Goal: Communication & Community: Answer question/provide support

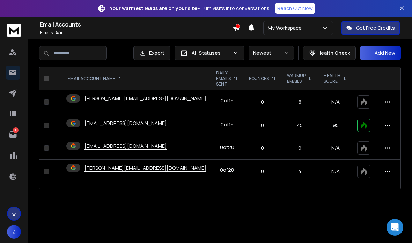
click at [14, 133] on icon at bounding box center [13, 134] width 8 height 8
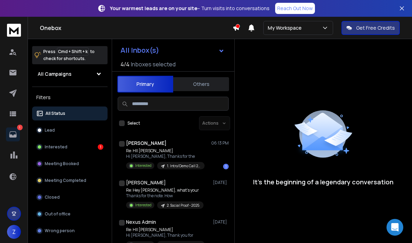
scroll to position [3, 0]
click at [201, 145] on div "[PERSON_NAME] June 06:13 PM" at bounding box center [177, 143] width 103 height 7
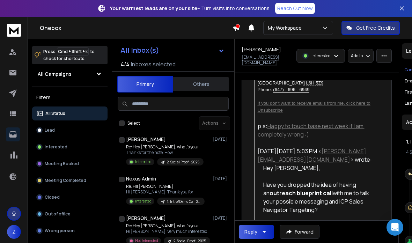
scroll to position [47, 0]
click at [200, 185] on p "Re: HII [PERSON_NAME]" at bounding box center [165, 186] width 79 height 6
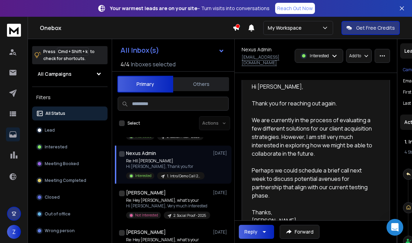
scroll to position [72, 0]
click at [204, 202] on p "Re: Hey [PERSON_NAME], what's your" at bounding box center [168, 200] width 84 height 6
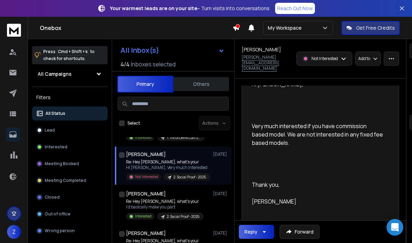
scroll to position [114, 0]
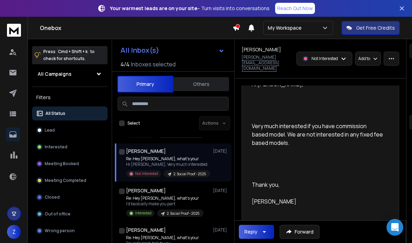
click at [203, 203] on p "I’d basically make you part" at bounding box center [165, 204] width 78 height 6
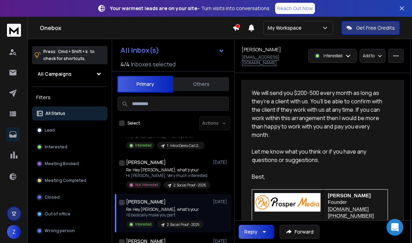
scroll to position [102, 0]
click at [205, 166] on div "Valentin Gjorgjioski 08 Sep" at bounding box center [177, 163] width 103 height 7
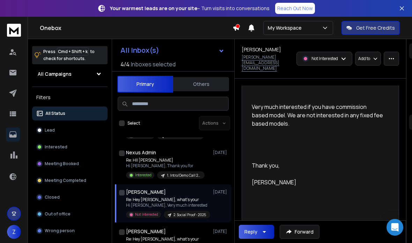
scroll to position [69, 0]
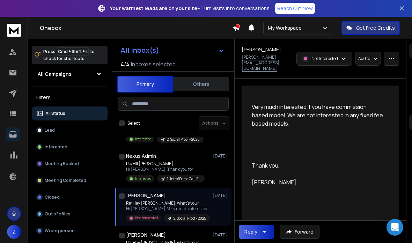
click at [197, 158] on div "Nexus Admin 08 Sep" at bounding box center [177, 156] width 103 height 7
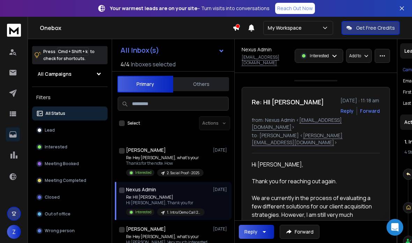
scroll to position [35, 0]
click at [205, 151] on div "Mike Caponigro 08 Sep" at bounding box center [177, 150] width 103 height 7
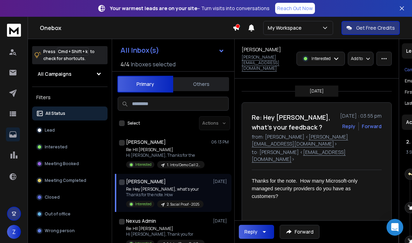
scroll to position [4, 0]
click at [192, 156] on p "Hi [PERSON_NAME], Thanks for the" at bounding box center [165, 156] width 79 height 6
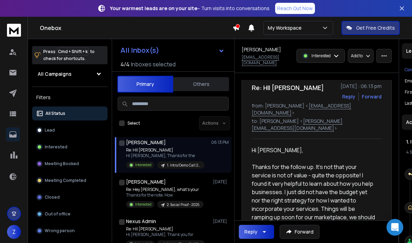
scroll to position [34, 0]
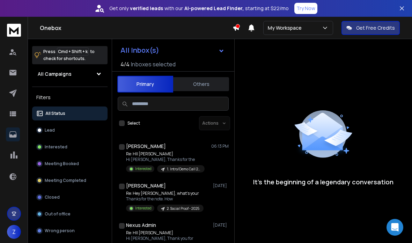
click at [402, 6] on icon at bounding box center [402, 8] width 6 height 6
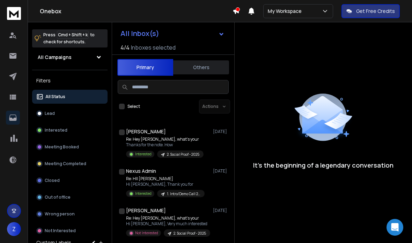
scroll to position [39, 0]
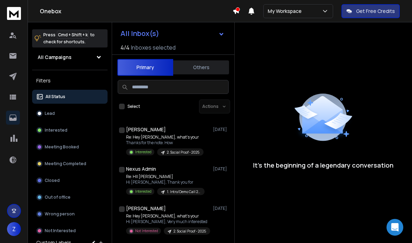
click at [196, 135] on p "Re: Hey [PERSON_NAME], what's your" at bounding box center [165, 137] width 78 height 6
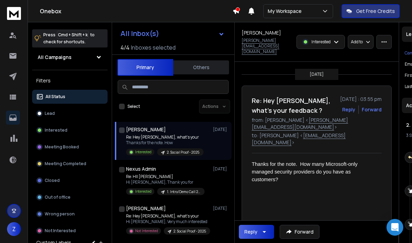
scroll to position [0, 0]
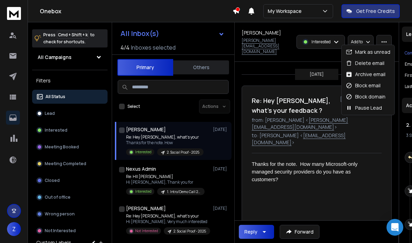
click at [364, 192] on div at bounding box center [314, 203] width 124 height 23
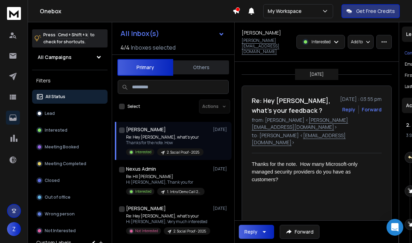
click at [208, 136] on div "Re: Hey [PERSON_NAME], what's your Thanks for the note. How Interested 2. Socia…" at bounding box center [177, 144] width 103 height 21
click at [346, 192] on div at bounding box center [314, 203] width 124 height 23
click at [351, 106] on button "Reply" at bounding box center [348, 109] width 13 height 7
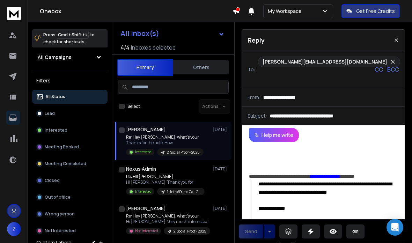
click at [332, 139] on div "Help me write" at bounding box center [323, 134] width 163 height 18
click at [322, 146] on div "**********" at bounding box center [323, 180] width 163 height 77
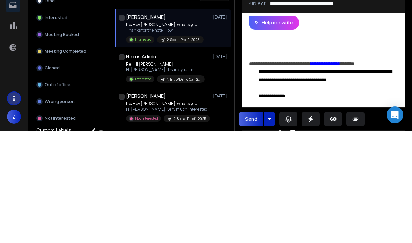
click at [266, 149] on div at bounding box center [323, 153] width 149 height 8
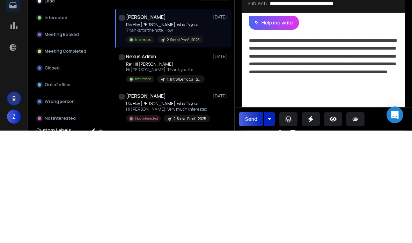
click at [320, 149] on div "**********" at bounding box center [323, 176] width 149 height 54
click at [247, 142] on div "**********" at bounding box center [323, 180] width 163 height 77
click at [320, 149] on div "**********" at bounding box center [323, 176] width 149 height 54
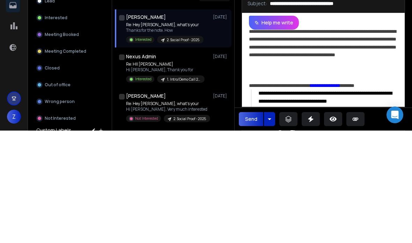
scroll to position [48, 0]
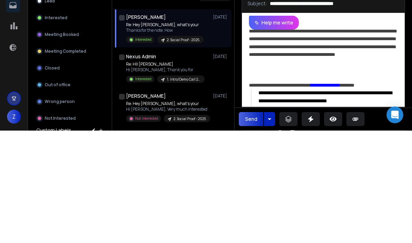
click at [360, 140] on div "**********" at bounding box center [323, 159] width 149 height 38
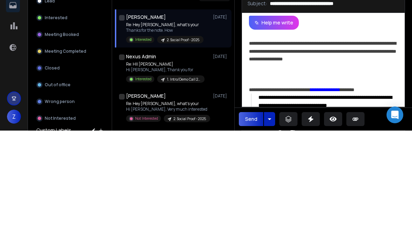
scroll to position [61, 0]
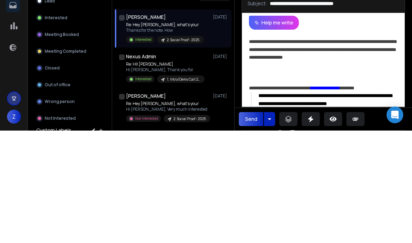
click at [350, 150] on div "**********" at bounding box center [323, 165] width 149 height 31
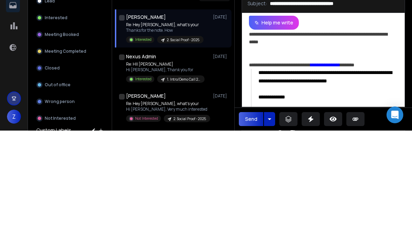
scroll to position [92, 0]
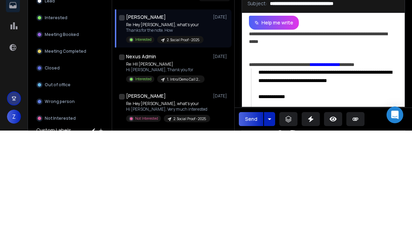
click at [281, 142] on div "**********" at bounding box center [323, 149] width 149 height 15
click at [285, 142] on div "**********" at bounding box center [323, 149] width 149 height 15
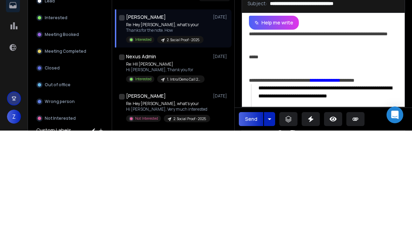
click at [278, 142] on div "**********" at bounding box center [323, 149] width 149 height 15
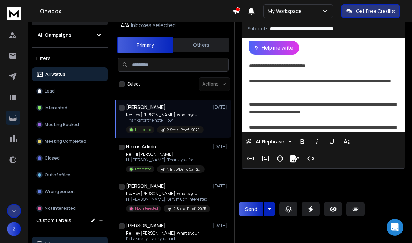
scroll to position [50, 0]
click at [252, 209] on button "Send" at bounding box center [251, 209] width 24 height 14
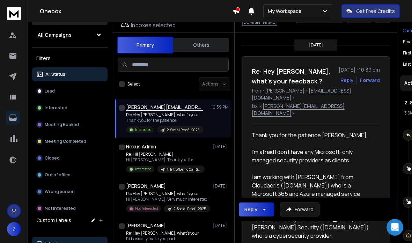
click at [198, 191] on p "Re: Hey [PERSON_NAME], what's your" at bounding box center [168, 194] width 84 height 6
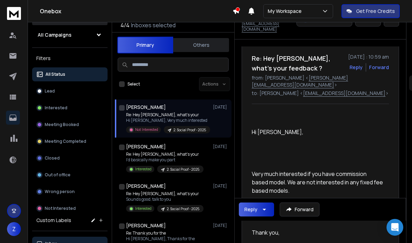
scroll to position [20, 0]
click at [13, 78] on icon at bounding box center [12, 76] width 7 height 7
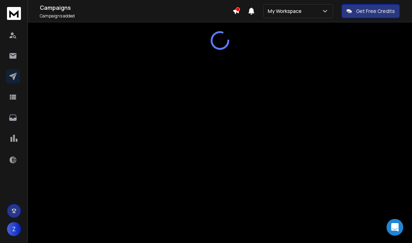
scroll to position [28, 0]
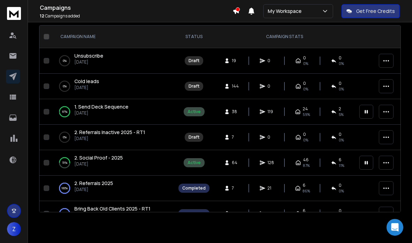
click at [88, 39] on th "CAMPAIGN NAME" at bounding box center [113, 36] width 122 height 23
click at [74, 37] on th "CAMPAIGN NAME" at bounding box center [113, 36] width 122 height 23
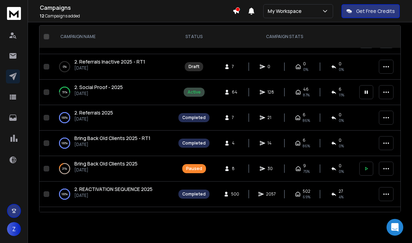
scroll to position [119, 0]
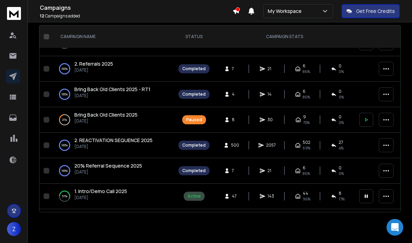
click at [94, 194] on span "1. Intro/Demo Call 2025" at bounding box center [100, 191] width 53 height 7
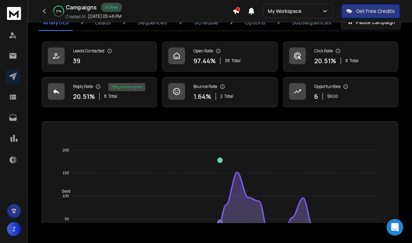
scroll to position [27, 0]
click at [10, 72] on link at bounding box center [13, 76] width 14 height 14
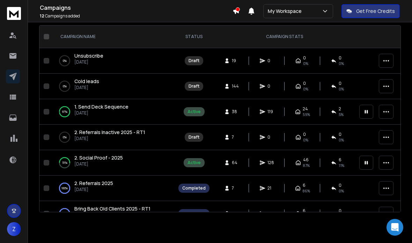
click at [98, 160] on span "2. Social Proof - 2025" at bounding box center [98, 157] width 49 height 7
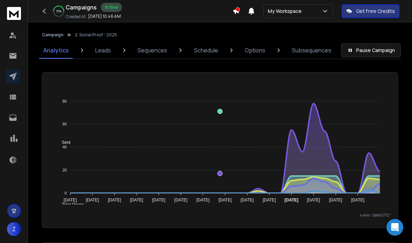
scroll to position [103, 0]
